Goal: Find specific page/section: Find specific page/section

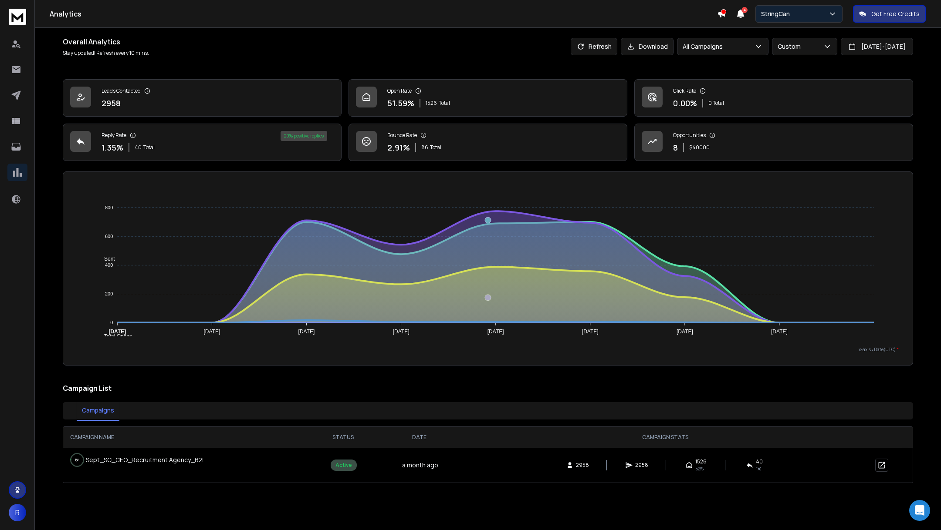
click at [806, 20] on button "StringCan" at bounding box center [798, 13] width 87 height 17
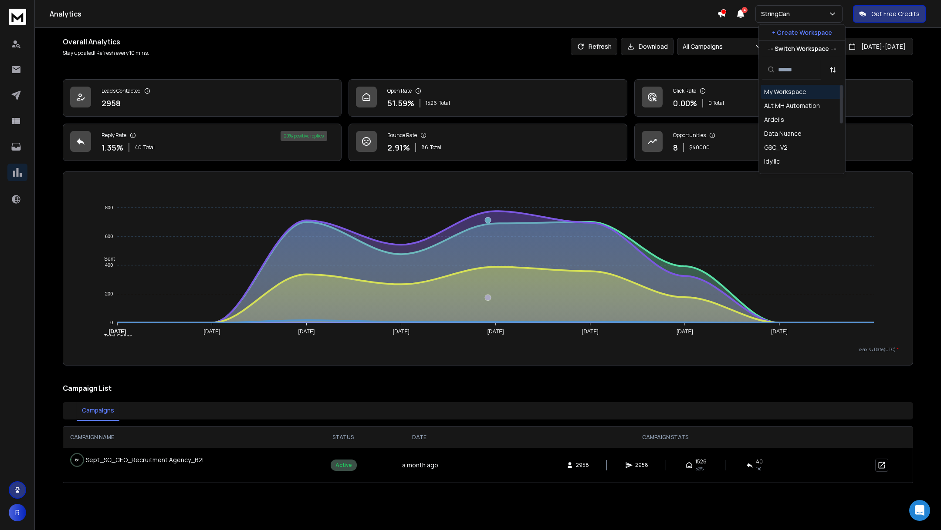
click at [773, 91] on div "My Workspace" at bounding box center [785, 92] width 42 height 9
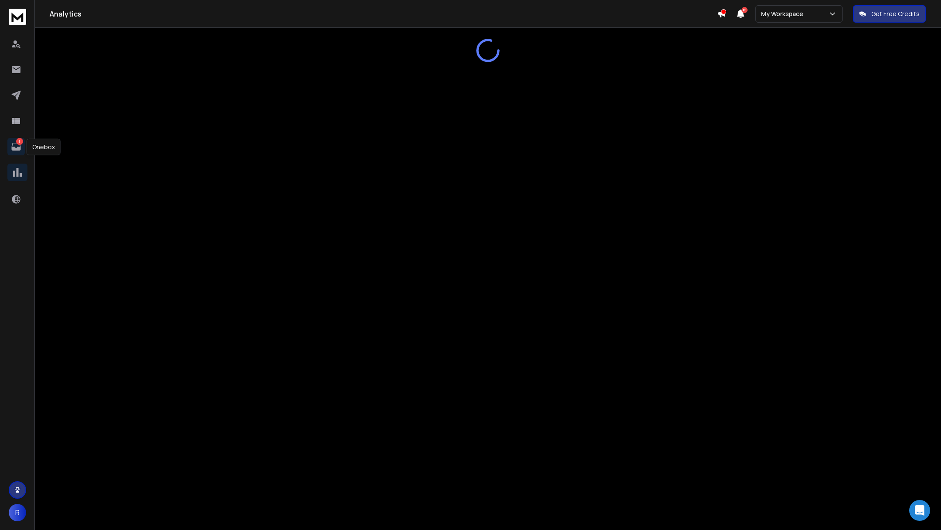
click at [19, 146] on link "1" at bounding box center [15, 146] width 17 height 17
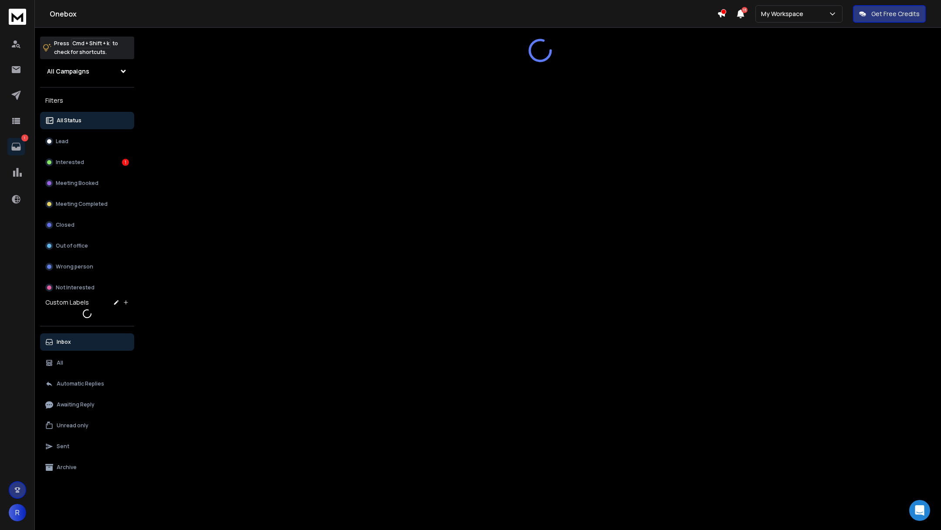
click at [62, 173] on div "All Status Lead Interested 1 Meeting Booked Meeting Completed Closed Out of off…" at bounding box center [87, 204] width 94 height 185
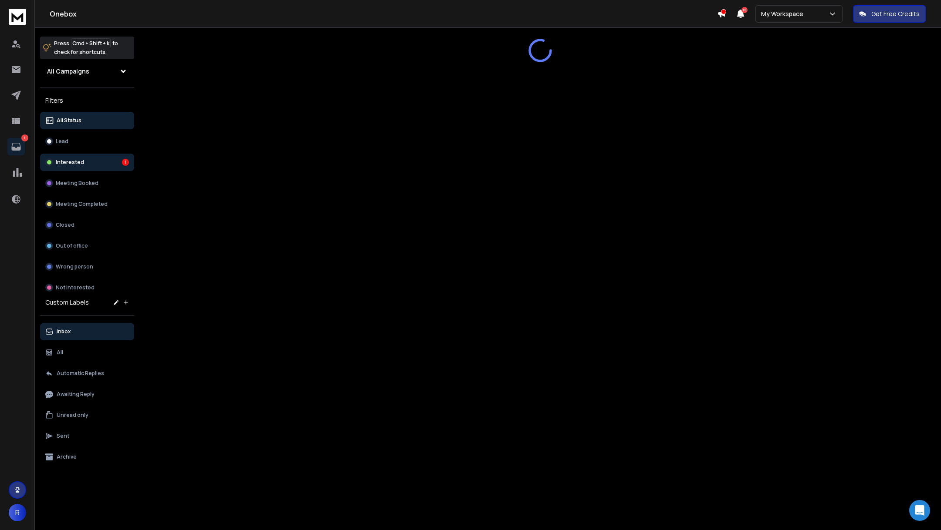
click at [72, 167] on button "Interested 1" at bounding box center [87, 162] width 94 height 17
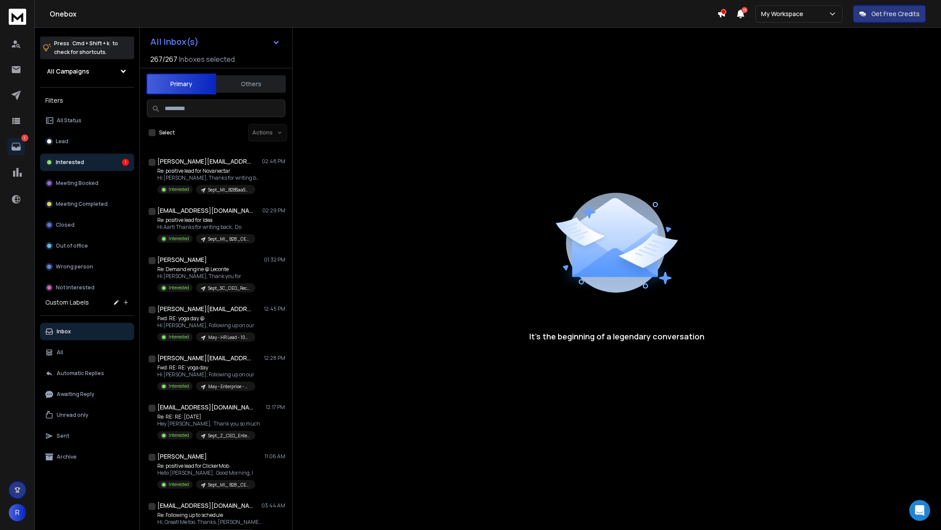
click at [268, 81] on button "Others" at bounding box center [251, 83] width 70 height 19
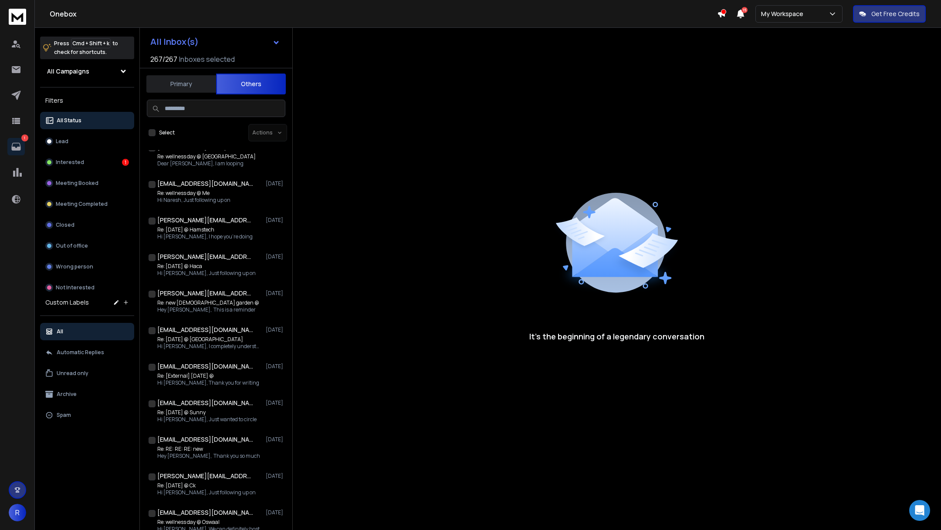
scroll to position [427, 0]
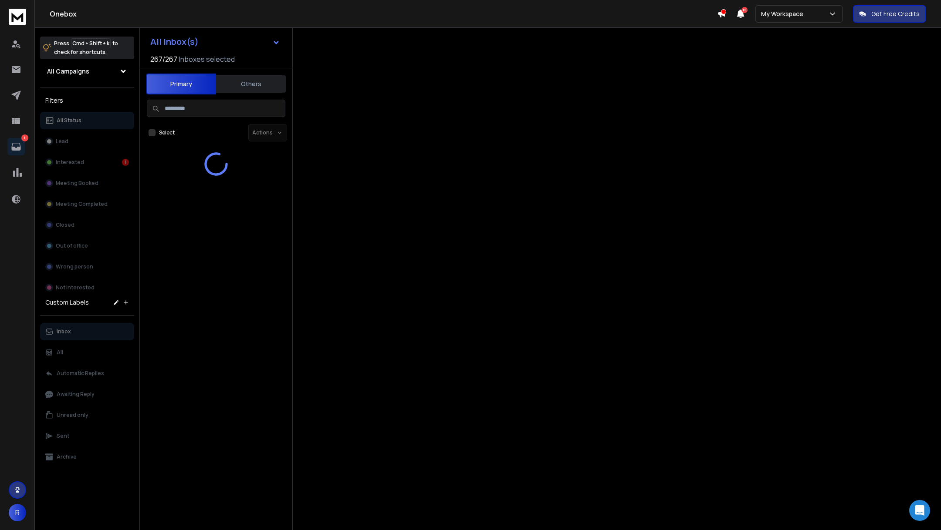
click at [187, 89] on button "Primary" at bounding box center [181, 84] width 70 height 21
